Goal: Task Accomplishment & Management: Manage account settings

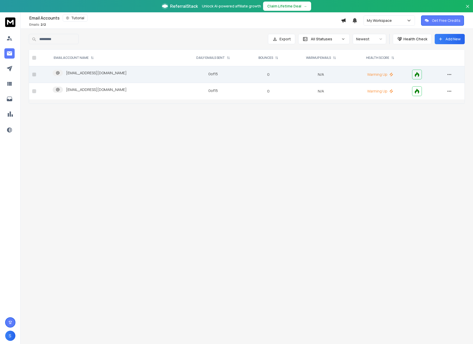
click at [180, 74] on td "0 of 15" at bounding box center [213, 72] width 66 height 13
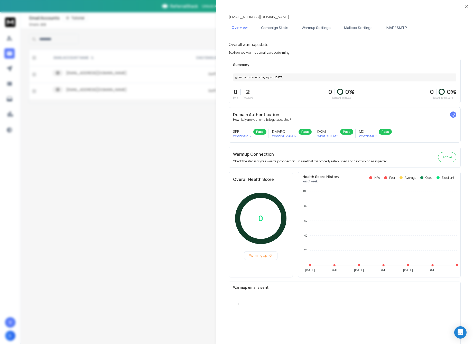
drag, startPoint x: 243, startPoint y: 178, endPoint x: 309, endPoint y: 185, distance: 66.1
click at [309, 185] on section "Overall Health Score 0 Warming Up Health Score History Past 1 week N/A Poor Ave…" at bounding box center [345, 225] width 232 height 106
click at [309, 185] on foreignobject at bounding box center [378, 228] width 161 height 90
click at [450, 155] on button "Active" at bounding box center [447, 157] width 18 height 10
click at [279, 165] on div "Warmup Connection Check the status of your warmup connection. Ensure that it is…" at bounding box center [345, 157] width 232 height 21
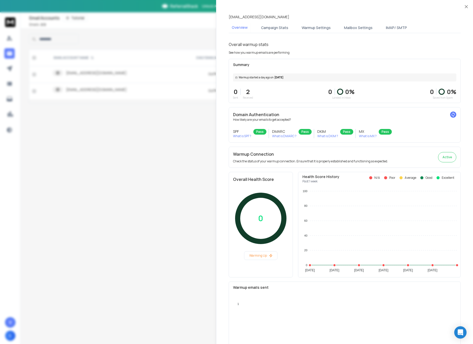
click at [279, 165] on div "Warmup Connection Check the status of your warmup connection. Ensure that it is…" at bounding box center [345, 157] width 232 height 21
click at [145, 141] on div at bounding box center [236, 172] width 473 height 344
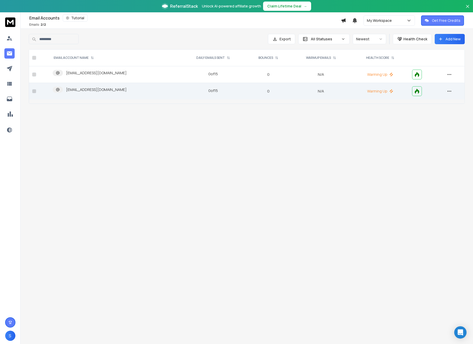
click at [189, 94] on td "0 of 15" at bounding box center [213, 89] width 66 height 13
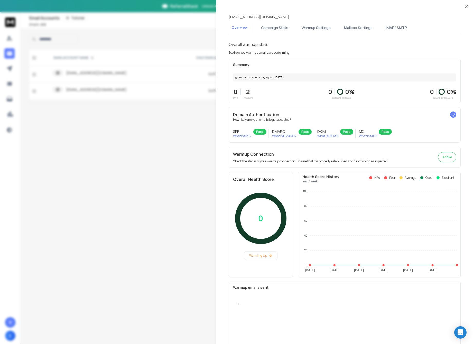
drag, startPoint x: 180, startPoint y: 97, endPoint x: 181, endPoint y: 93, distance: 4.4
click at [180, 97] on div at bounding box center [236, 172] width 473 height 344
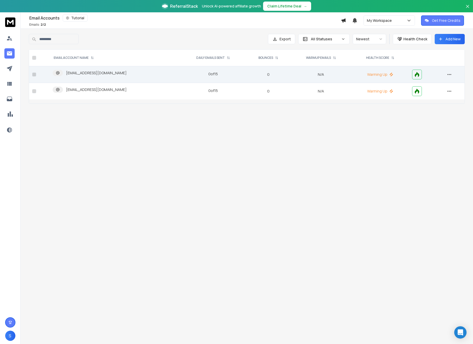
click at [189, 77] on td "0 of 15" at bounding box center [213, 72] width 66 height 13
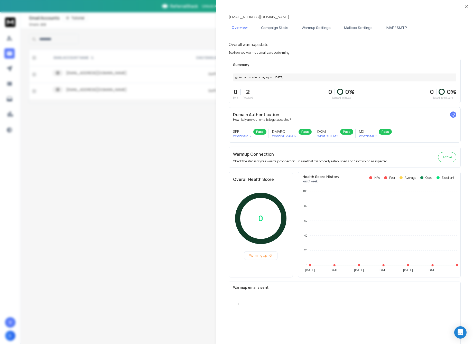
click at [386, 129] on div "Pass" at bounding box center [385, 132] width 13 height 6
click at [399, 144] on div "Overall warmup stats See how you warmup emails are performing Summary Warmup st…" at bounding box center [345, 215] width 232 height 356
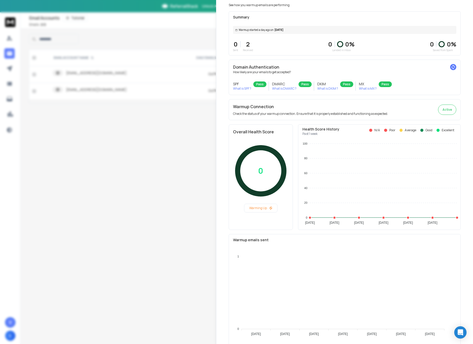
scroll to position [62, 0]
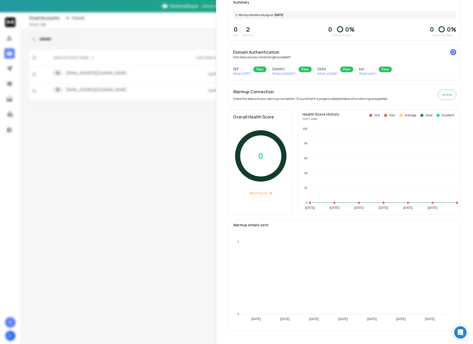
click at [267, 192] on p "Warming Up" at bounding box center [260, 193] width 29 height 4
click at [451, 53] on icon at bounding box center [453, 52] width 5 height 5
click at [191, 112] on div at bounding box center [236, 172] width 473 height 344
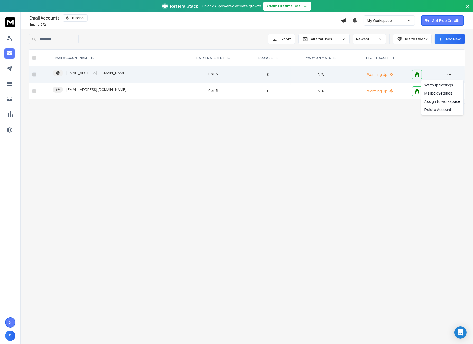
click at [450, 74] on icon at bounding box center [449, 74] width 5 height 5
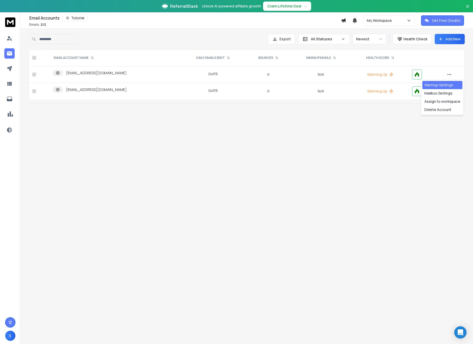
click at [442, 86] on div "Warmup Settings" at bounding box center [442, 85] width 40 height 8
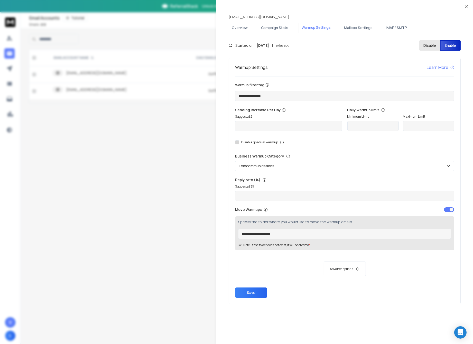
click at [263, 68] on h1 "Warmup Settings" at bounding box center [251, 67] width 33 height 6
click at [240, 109] on p "Sending Increase Per Day" at bounding box center [288, 109] width 107 height 5
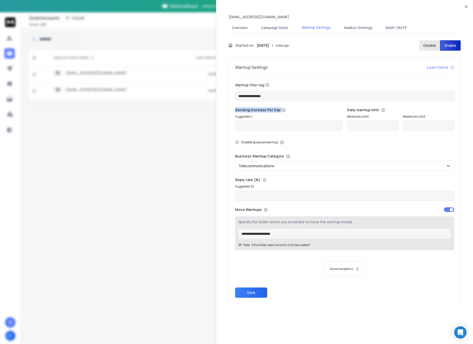
click at [240, 109] on p "Sending Increase Per Day" at bounding box center [288, 109] width 107 height 5
click at [318, 106] on form "**********" at bounding box center [344, 181] width 219 height 234
click at [373, 128] on input "*" at bounding box center [372, 126] width 51 height 10
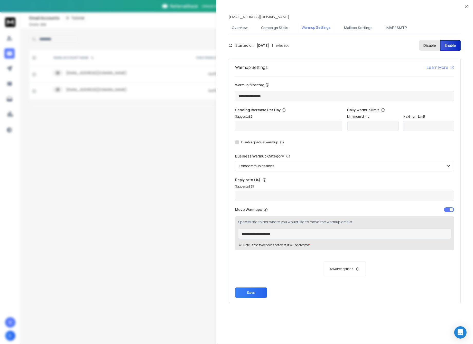
click at [408, 138] on div "Disable gradual warmup" at bounding box center [344, 142] width 219 height 10
click at [240, 144] on div "Disable gradual warmup" at bounding box center [344, 142] width 219 height 10
click at [241, 143] on label "Disable gradual warmup" at bounding box center [259, 142] width 37 height 4
click at [239, 143] on button "Disable gradual warmup" at bounding box center [237, 142] width 4 height 4
click at [239, 142] on div "Disable gradual warmup" at bounding box center [256, 142] width 43 height 4
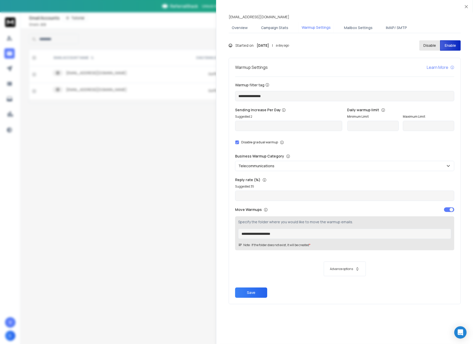
click at [238, 142] on button "Disable gradual warmup" at bounding box center [237, 142] width 4 height 4
click at [309, 162] on button "Telecommunications" at bounding box center [344, 166] width 219 height 10
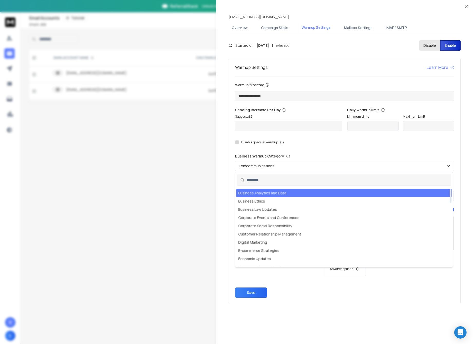
click at [337, 154] on div at bounding box center [236, 172] width 473 height 344
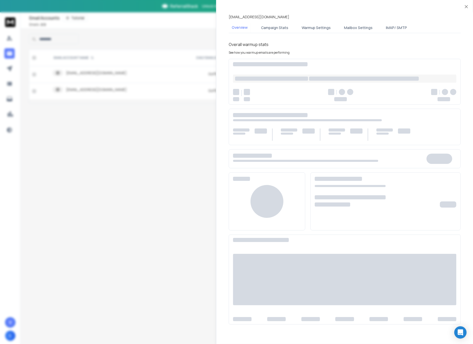
click at [117, 232] on div at bounding box center [236, 172] width 473 height 344
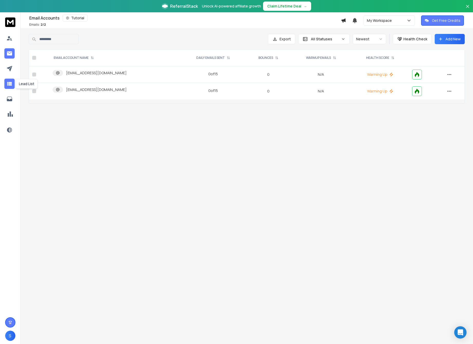
click at [6, 79] on link at bounding box center [9, 84] width 10 height 10
